Goal: Task Accomplishment & Management: Use online tool/utility

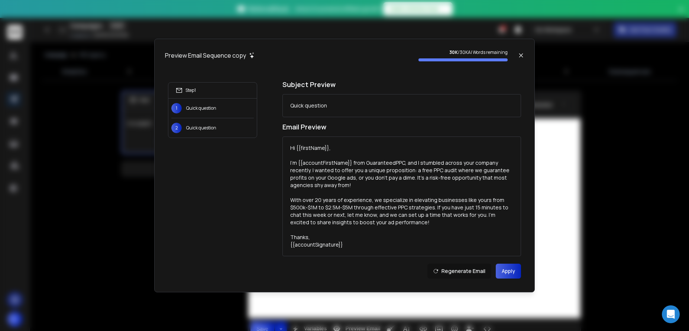
click at [440, 223] on div "Hi {{firstName}}, I'm {{accountFirstName}} from GuaranteedPPC, and I stumbled a…" at bounding box center [401, 196] width 223 height 104
click at [320, 173] on div "Hi {{firstName}}, I'm {{accountFirstName}} from GuaranteedPPC, and I stumbled a…" at bounding box center [401, 196] width 223 height 104
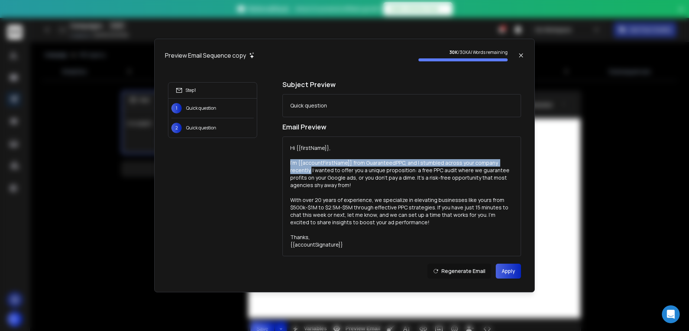
drag, startPoint x: 311, startPoint y: 171, endPoint x: 290, endPoint y: 165, distance: 21.4
click at [290, 165] on div "Hi {{firstName}}, I'm {{accountFirstName}} from GuaranteedPPC, and I stumbled a…" at bounding box center [401, 196] width 239 height 120
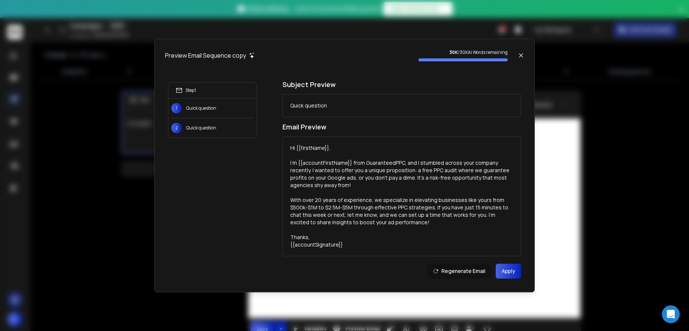
click at [400, 206] on div "Hi {{firstName}}, I'm {{accountFirstName}} from GuaranteedPPC, and I stumbled a…" at bounding box center [401, 196] width 223 height 104
click at [519, 55] on icon at bounding box center [521, 55] width 6 height 6
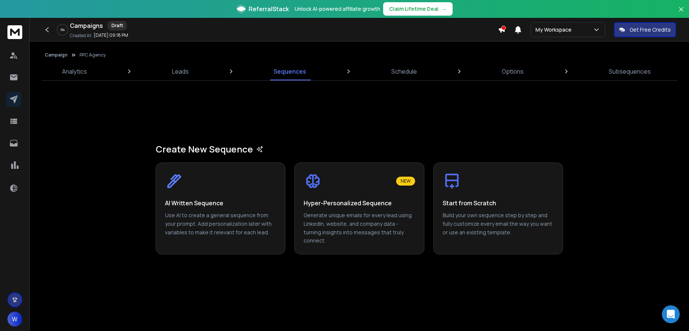
click at [481, 219] on p "Build your own sequence step by step and fully customize every email the way yo…" at bounding box center [498, 228] width 111 height 34
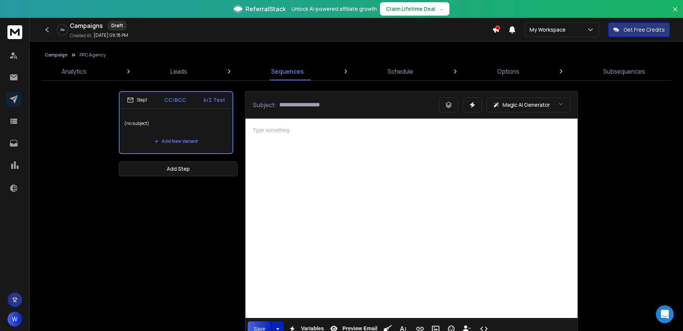
click at [324, 151] on div at bounding box center [412, 218] width 332 height 198
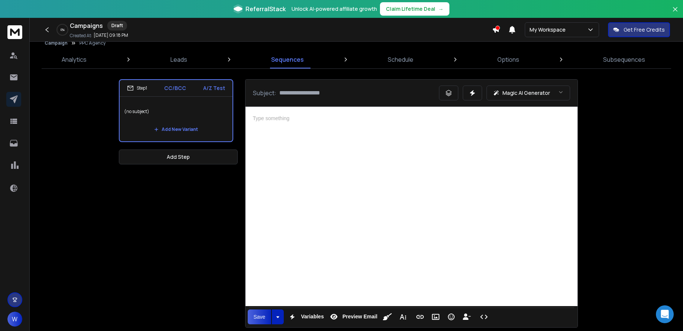
scroll to position [19, 0]
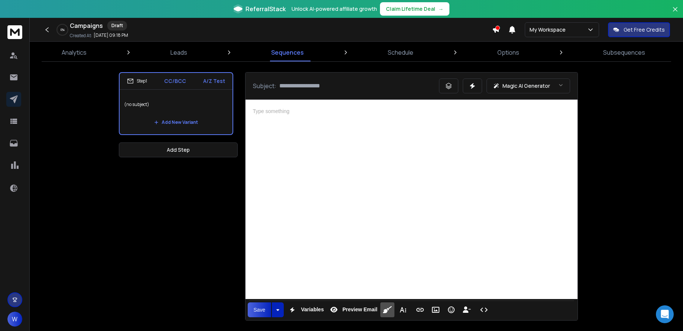
click at [387, 310] on icon "button" at bounding box center [387, 309] width 9 height 7
click at [347, 211] on div at bounding box center [412, 199] width 332 height 198
click at [414, 210] on div at bounding box center [412, 199] width 332 height 198
click at [551, 87] on div "Magic AI Generator" at bounding box center [528, 85] width 71 height 7
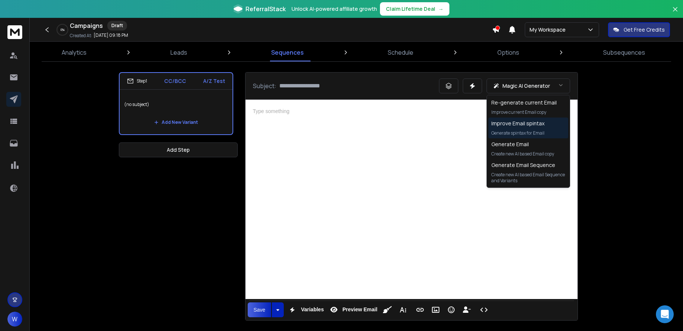
click at [359, 133] on div at bounding box center [412, 199] width 332 height 198
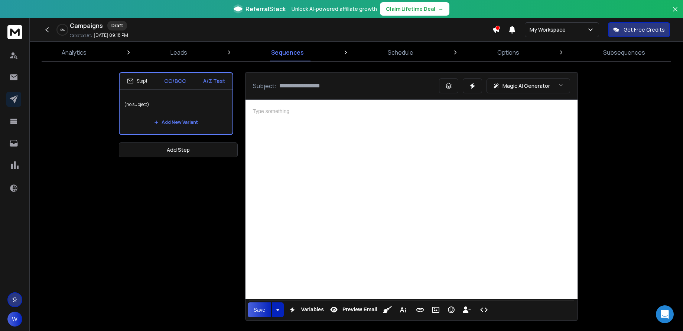
click at [632, 33] on button "Get Free Credits" at bounding box center [639, 29] width 62 height 15
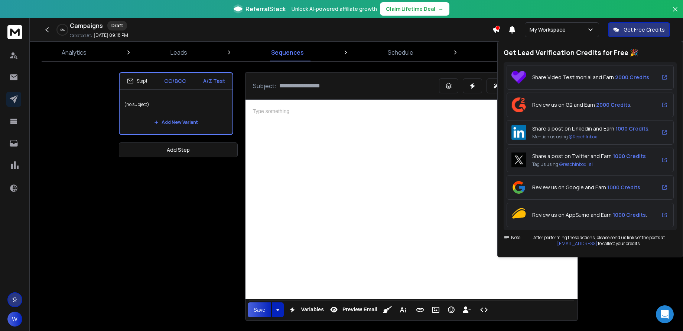
click at [427, 137] on div at bounding box center [412, 199] width 332 height 198
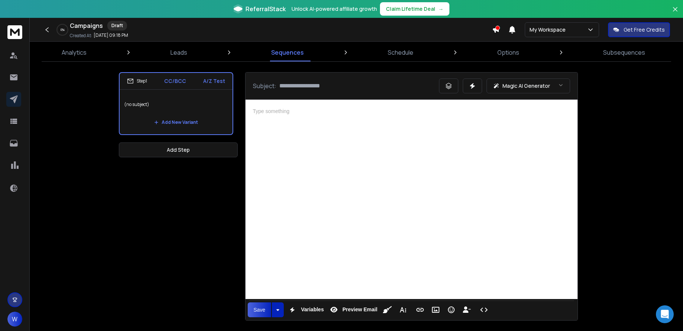
click at [645, 30] on p "Get Free Credits" at bounding box center [644, 29] width 41 height 7
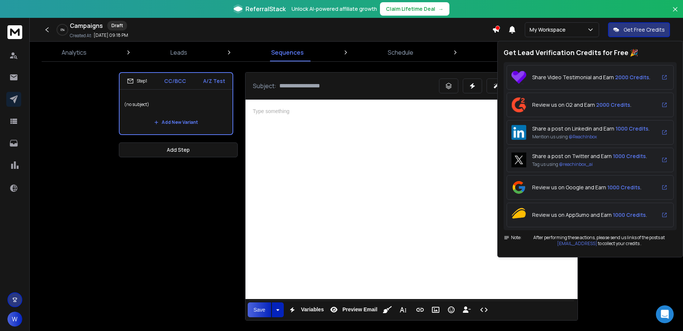
click at [382, 143] on div at bounding box center [412, 199] width 332 height 198
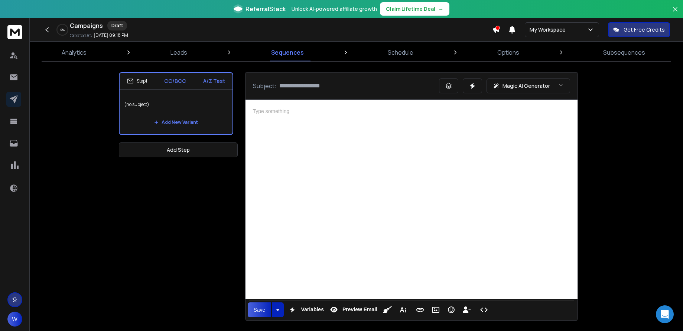
click at [372, 137] on div at bounding box center [412, 199] width 332 height 198
